Goal: Navigation & Orientation: Find specific page/section

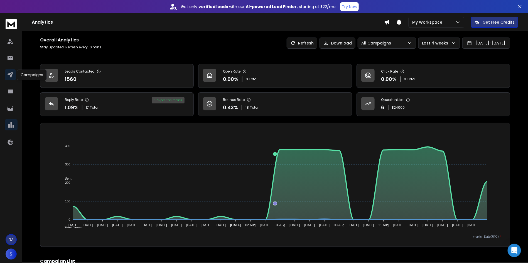
click at [13, 78] on icon at bounding box center [10, 75] width 7 height 7
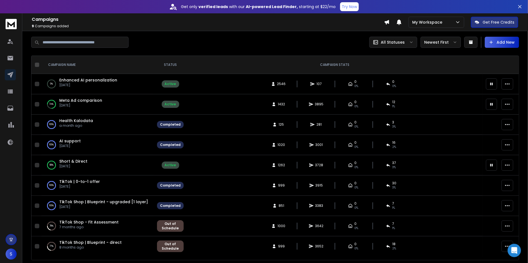
click at [93, 86] on p "[DATE]" at bounding box center [88, 85] width 58 height 4
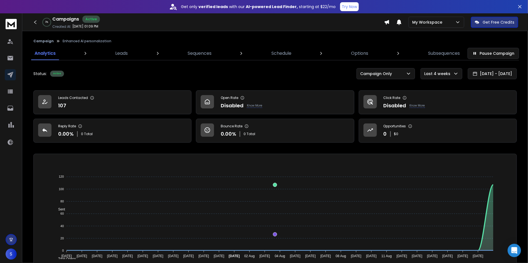
click at [236, 79] on div "Status: Active Pause Campaign Campaign Only Last 4 weeks 21 Jul 2025 - 18 Aug 2…" at bounding box center [274, 73] width 483 height 11
